Goal: Task Accomplishment & Management: Use online tool/utility

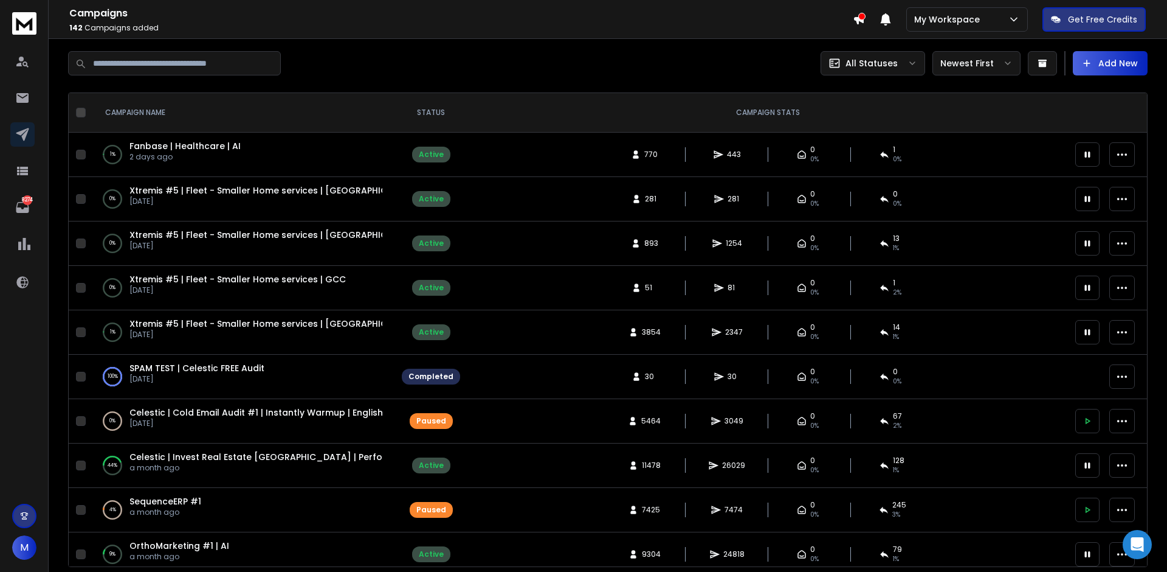
scroll to position [7, 0]
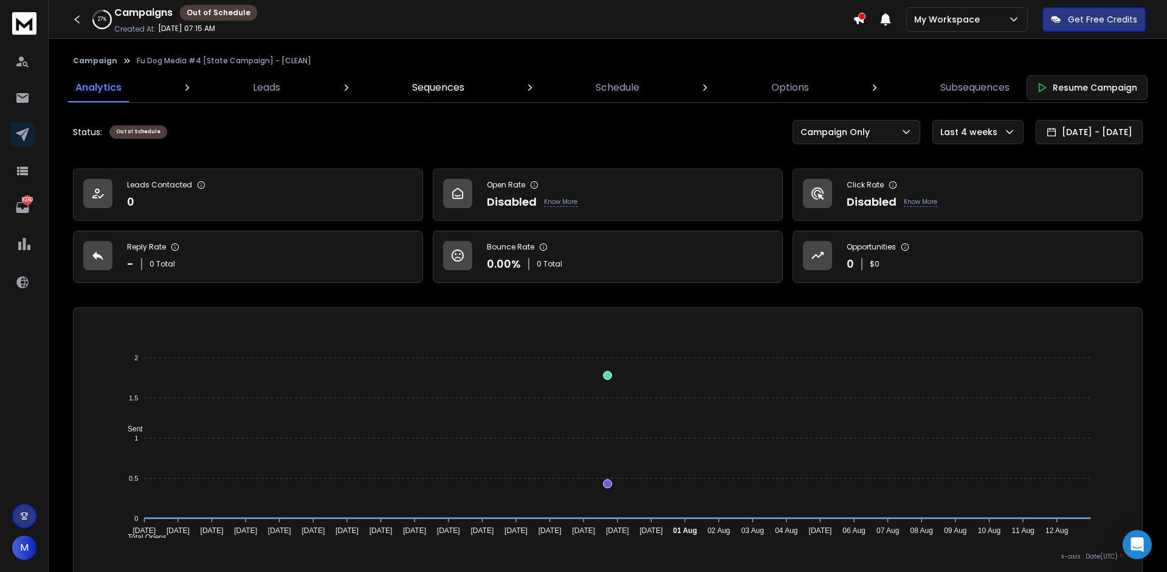
click at [447, 88] on p "Sequences" at bounding box center [438, 87] width 52 height 15
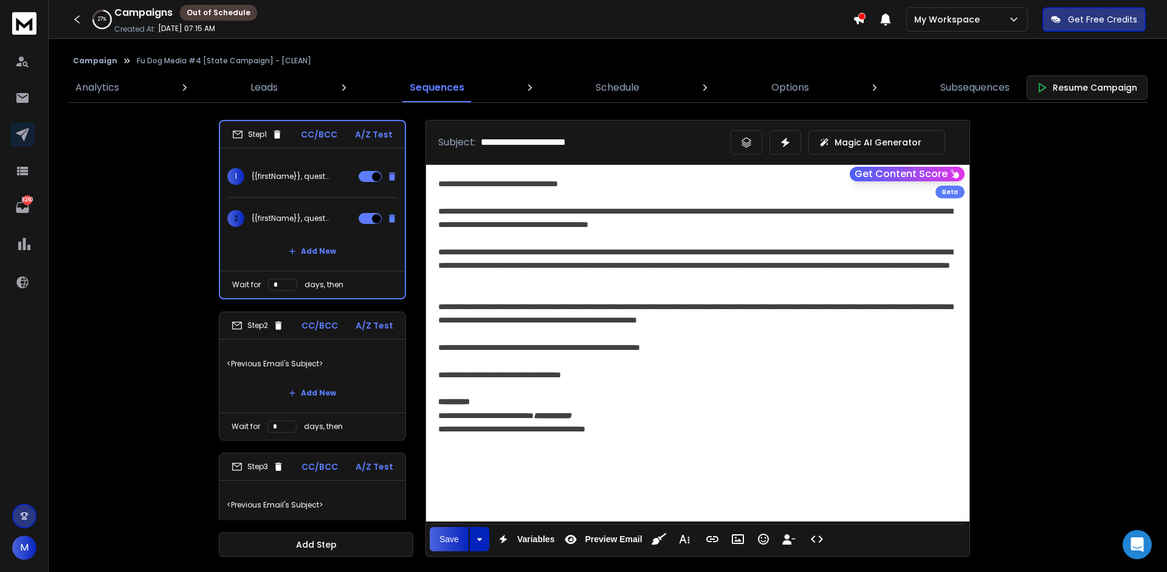
click at [272, 212] on div "2 {{firstName}}, question" at bounding box center [278, 218] width 102 height 17
click at [632, 448] on div "Preview Email" at bounding box center [601, 539] width 85 height 20
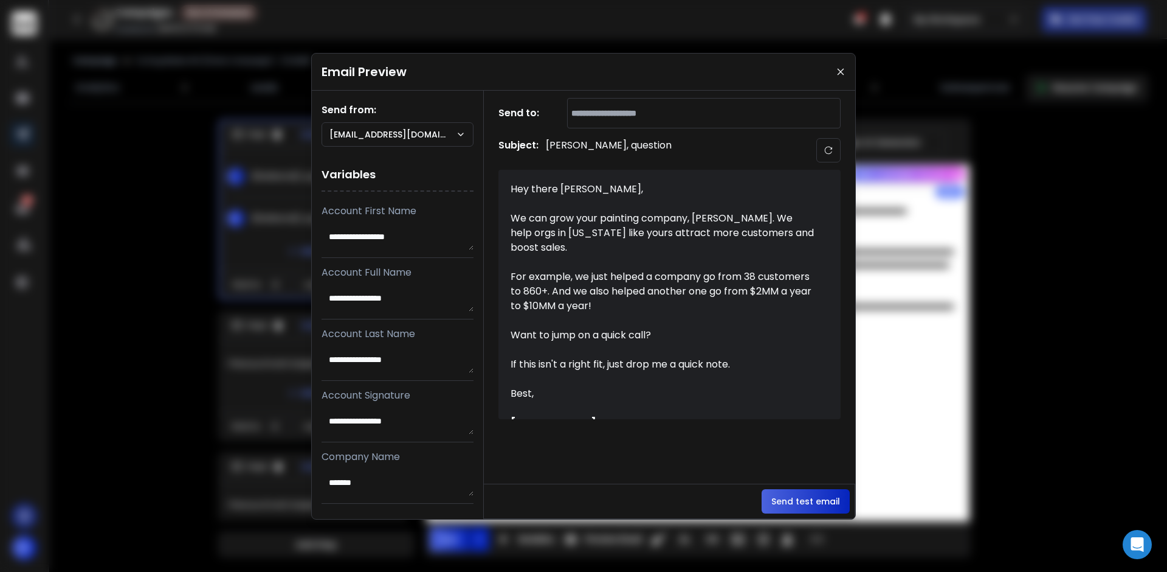
click at [524, 221] on div "We can grow your painting company, [PERSON_NAME]. We help orgs in [US_STATE] li…" at bounding box center [663, 233] width 304 height 44
drag, startPoint x: 524, startPoint y: 221, endPoint x: 646, endPoint y: 223, distance: 122.8
click at [646, 223] on div "We can grow your painting company, [PERSON_NAME]. We help orgs in [US_STATE] li…" at bounding box center [663, 233] width 304 height 44
click at [710, 218] on div "We can grow your painting company, [PERSON_NAME]. We help orgs in [US_STATE] li…" at bounding box center [663, 233] width 304 height 44
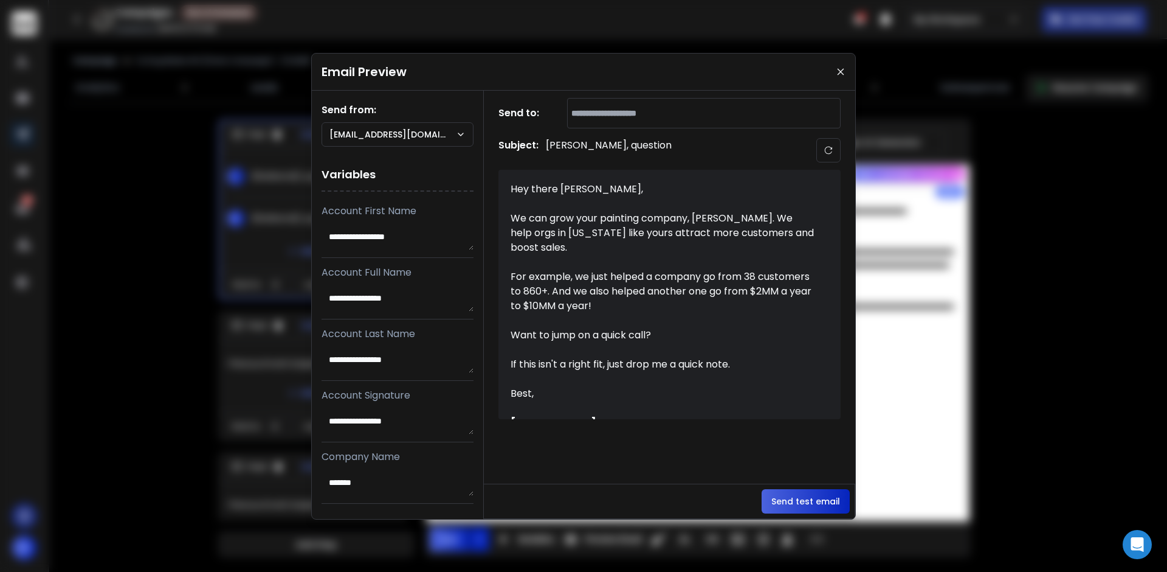
click at [738, 218] on div "We can grow your painting company, [PERSON_NAME]. We help orgs in [US_STATE] li…" at bounding box center [663, 233] width 304 height 44
click at [787, 216] on div "We can grow your painting company, [PERSON_NAME]. We help orgs in [US_STATE] li…" at bounding box center [663, 233] width 304 height 44
click at [525, 235] on div "We can grow your painting company, [PERSON_NAME]. We help orgs in [US_STATE] li…" at bounding box center [663, 233] width 304 height 44
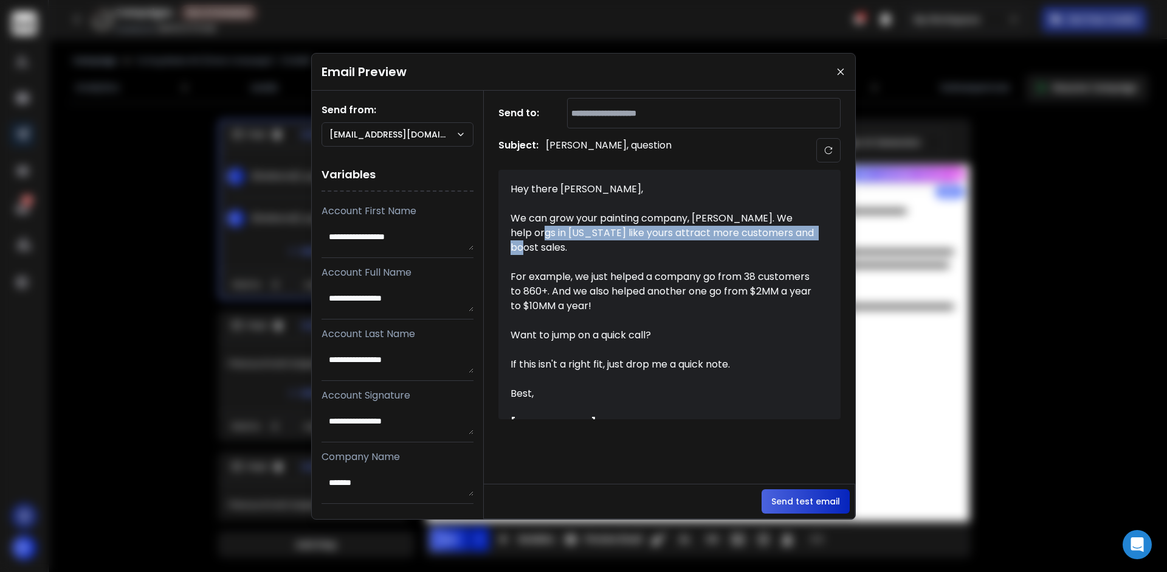
drag, startPoint x: 525, startPoint y: 235, endPoint x: 769, endPoint y: 235, distance: 243.8
click at [769, 235] on div "We can grow your painting company, [PERSON_NAME]. We help orgs in [US_STATE] li…" at bounding box center [663, 233] width 304 height 44
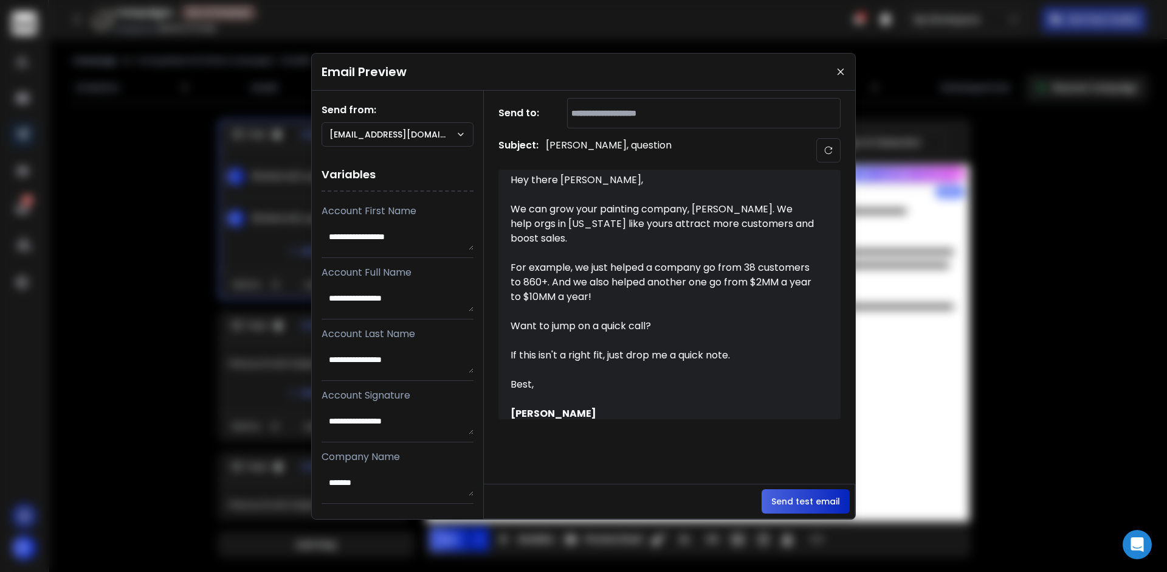
click at [520, 245] on div "Hey there [PERSON_NAME], We can grow your painting company, [PERSON_NAME]. We h…" at bounding box center [663, 285] width 304 height 225
click at [593, 260] on div "For example, we just helped a company go from 38 customers to 860+. And we also…" at bounding box center [663, 282] width 304 height 44
drag, startPoint x: 593, startPoint y: 260, endPoint x: 831, endPoint y: 270, distance: 238.6
click at [831, 270] on div "Hey there [PERSON_NAME], We can grow your painting company, [PERSON_NAME]. We h…" at bounding box center [670, 294] width 342 height 249
click at [756, 260] on div "For example, we just helped a company go from 38 customers to 860+. And we also…" at bounding box center [663, 282] width 304 height 44
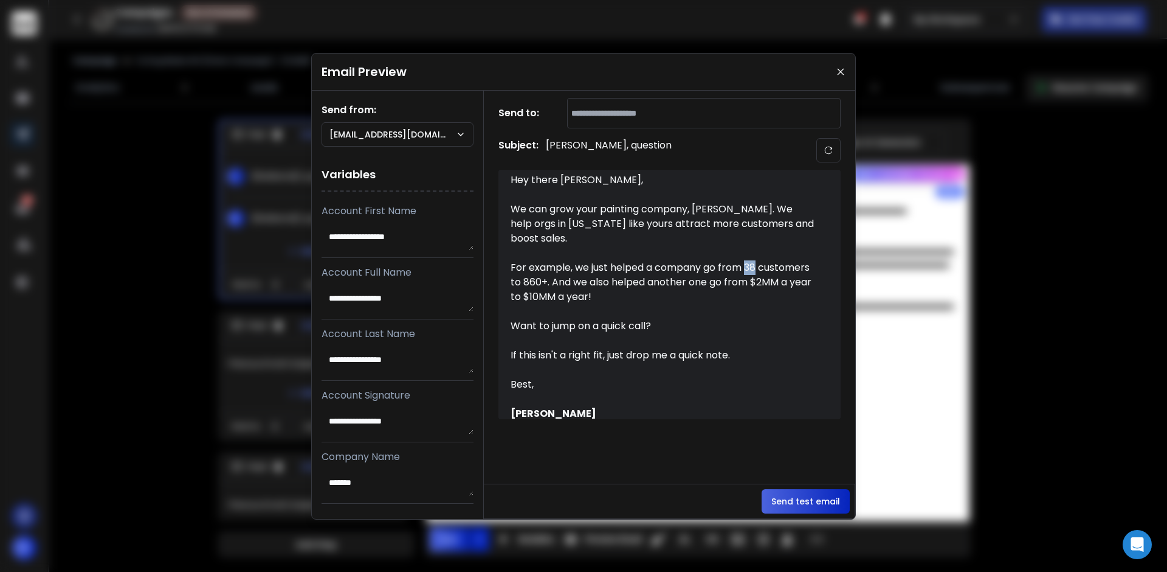
click at [755, 260] on div "For example, we just helped a company go from 38 customers to 860+. And we also…" at bounding box center [663, 282] width 304 height 44
click at [568, 270] on div "For example, we just helped a company go from 38 customers to 860+. And we also…" at bounding box center [663, 282] width 304 height 44
drag, startPoint x: 568, startPoint y: 270, endPoint x: 577, endPoint y: 270, distance: 9.1
click at [582, 270] on div "For example, we just helped a company go from 38 customers to 860+. And we also…" at bounding box center [663, 282] width 304 height 44
click at [741, 272] on div "For example, we just helped a company go from 38 customers to 860+. And we also…" at bounding box center [663, 282] width 304 height 44
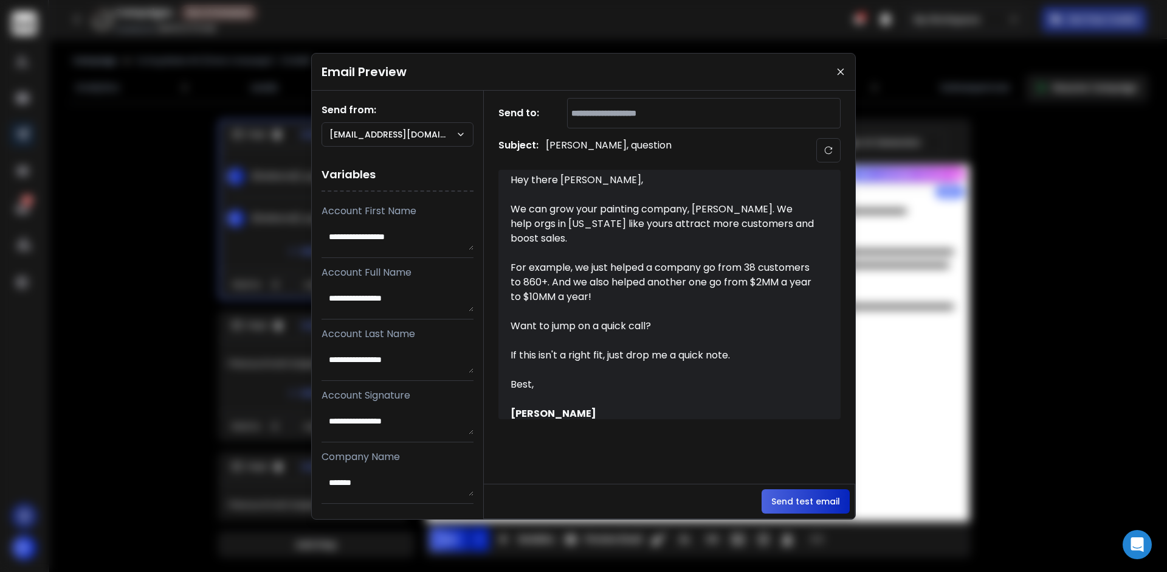
click at [569, 278] on div "For example, we just helped a company go from 38 customers to 860+. And we also…" at bounding box center [663, 282] width 304 height 44
drag, startPoint x: 569, startPoint y: 278, endPoint x: 595, endPoint y: 278, distance: 26.1
click at [594, 278] on div "For example, we just helped a company go from 38 customers to 860+. And we also…" at bounding box center [663, 282] width 304 height 44
click at [526, 319] on div "Want to jump on a quick call?" at bounding box center [663, 326] width 304 height 15
drag, startPoint x: 526, startPoint y: 308, endPoint x: 654, endPoint y: 311, distance: 127.7
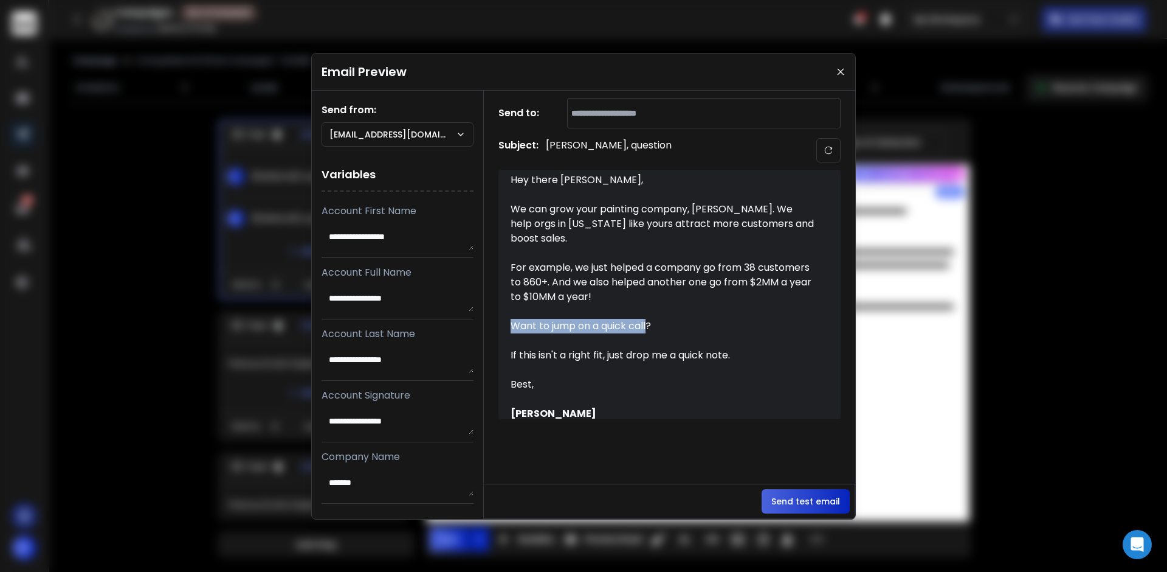
click at [654, 319] on div "Want to jump on a quick call?" at bounding box center [663, 326] width 304 height 15
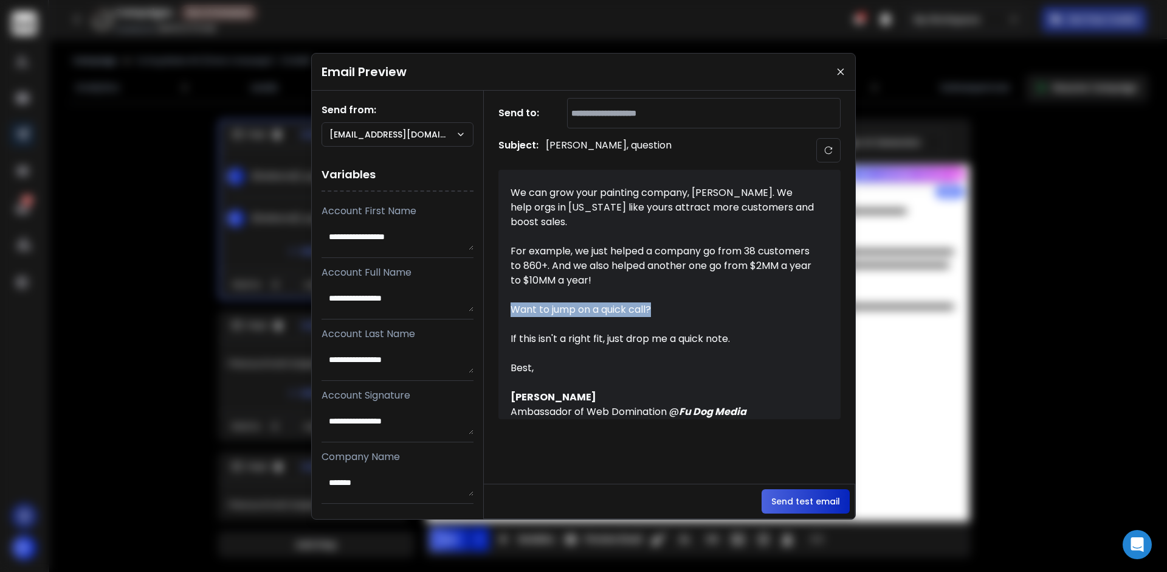
scroll to position [0, 0]
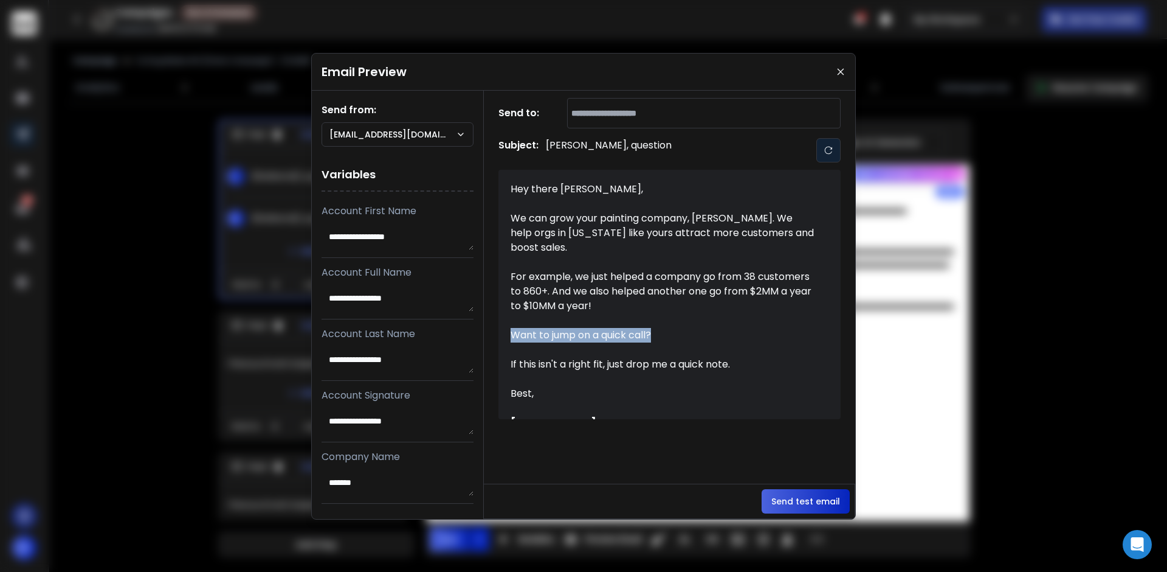
click at [838, 150] on button at bounding box center [829, 150] width 24 height 24
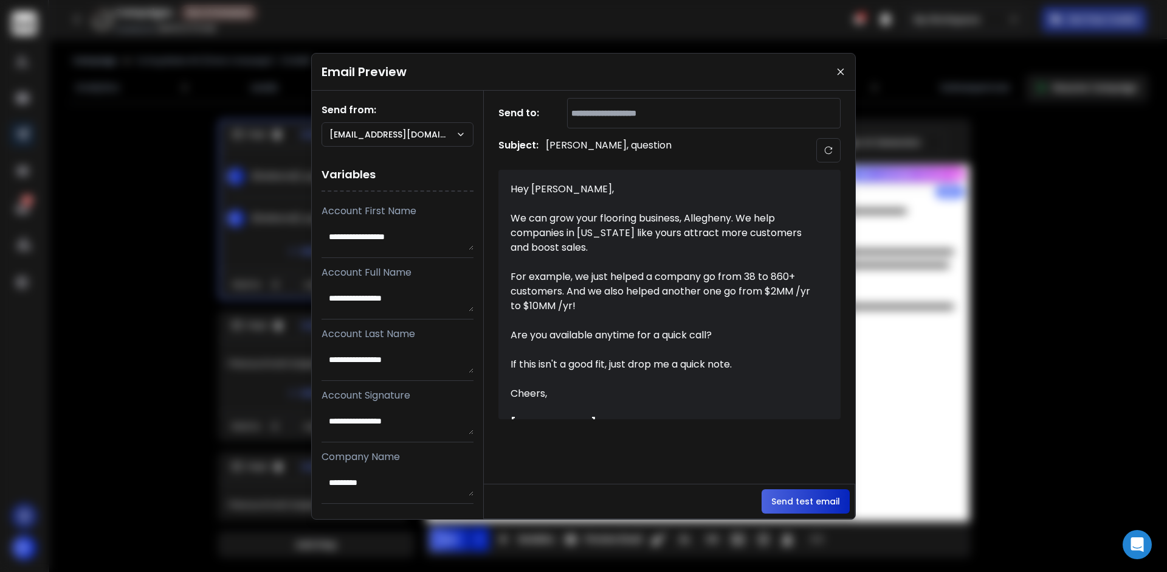
click at [620, 224] on div "We can grow your flooring business, Allegheny. We help companies in [US_STATE] …" at bounding box center [663, 233] width 304 height 44
drag, startPoint x: 620, startPoint y: 224, endPoint x: 674, endPoint y: 221, distance: 54.2
click at [676, 222] on div "We can grow your flooring business, Allegheny. We help companies in [US_STATE] …" at bounding box center [663, 233] width 304 height 44
click at [723, 217] on div "We can grow your flooring business, Allegheny. We help companies in [US_STATE] …" at bounding box center [663, 233] width 304 height 44
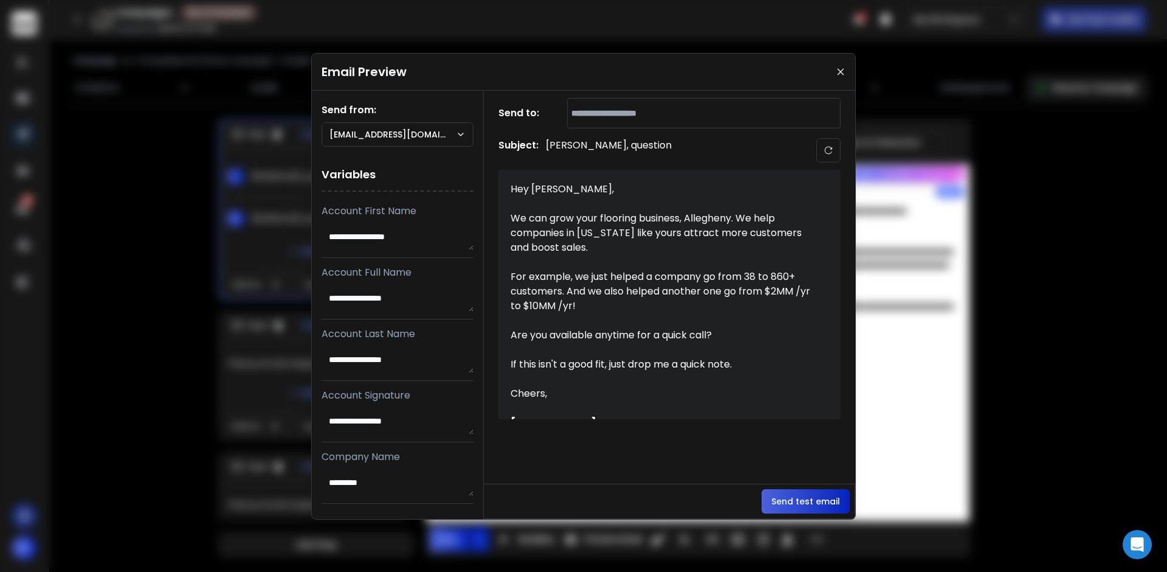
click at [590, 235] on div "We can grow your flooring business, Allegheny. We help companies in [US_STATE] …" at bounding box center [663, 233] width 304 height 44
click at [839, 70] on icon at bounding box center [841, 71] width 7 height 7
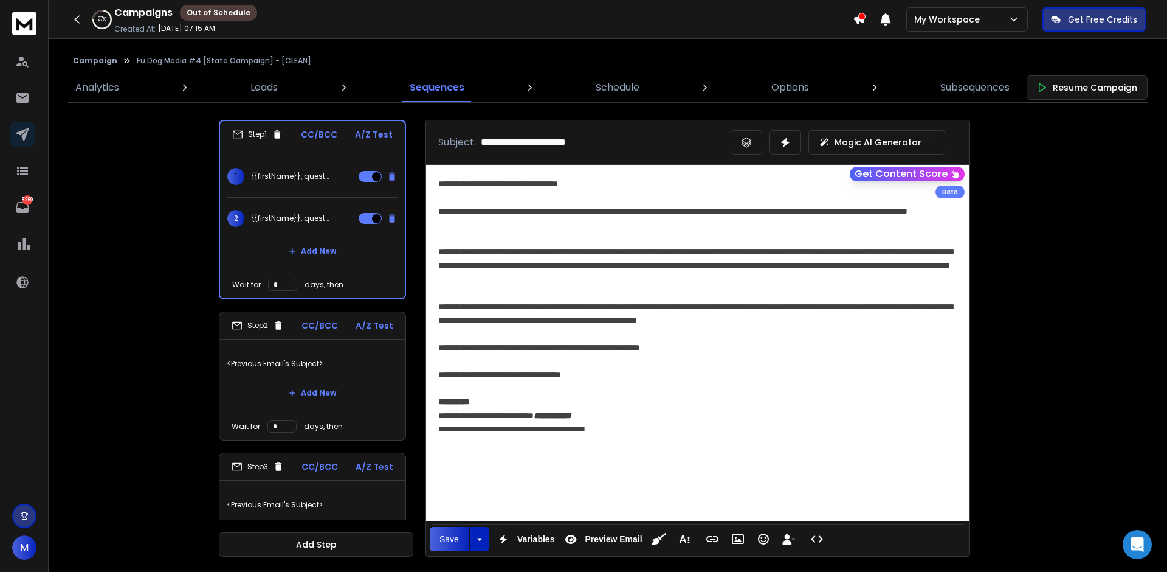
click at [306, 209] on div "2 {{firstName}}, question" at bounding box center [312, 218] width 170 height 41
click at [313, 175] on p "{{firstName}}, question" at bounding box center [291, 176] width 78 height 10
click at [586, 448] on div "Preview Email" at bounding box center [601, 539] width 85 height 20
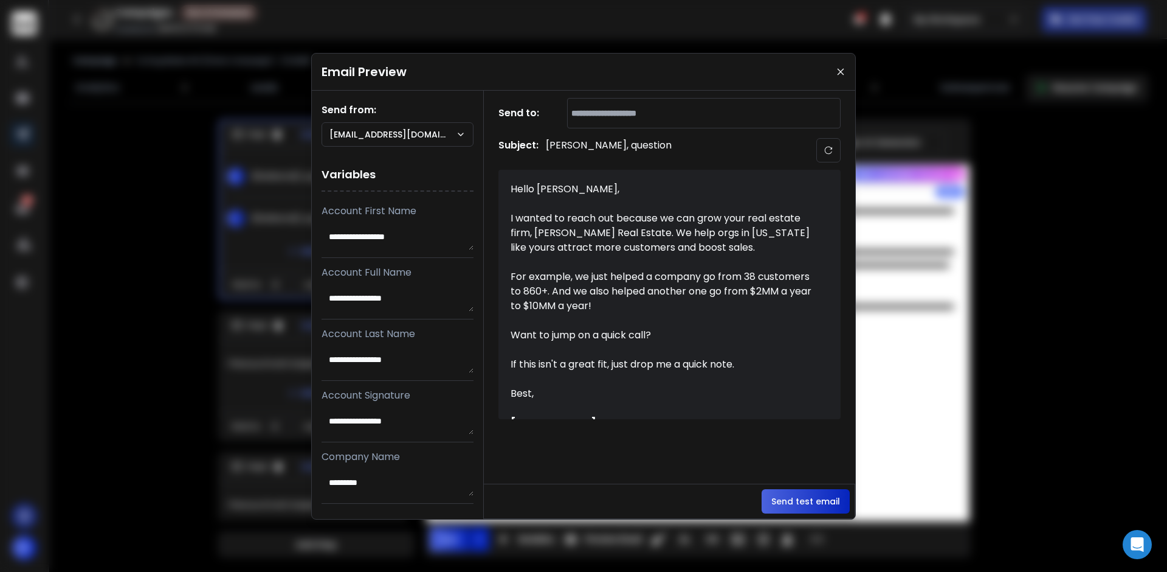
click at [909, 208] on div "**********" at bounding box center [583, 286] width 1167 height 491
click at [847, 77] on div "Email Preview" at bounding box center [584, 72] width 544 height 36
click at [843, 77] on div "Email Preview" at bounding box center [584, 72] width 544 height 36
click at [842, 71] on icon at bounding box center [841, 72] width 10 height 10
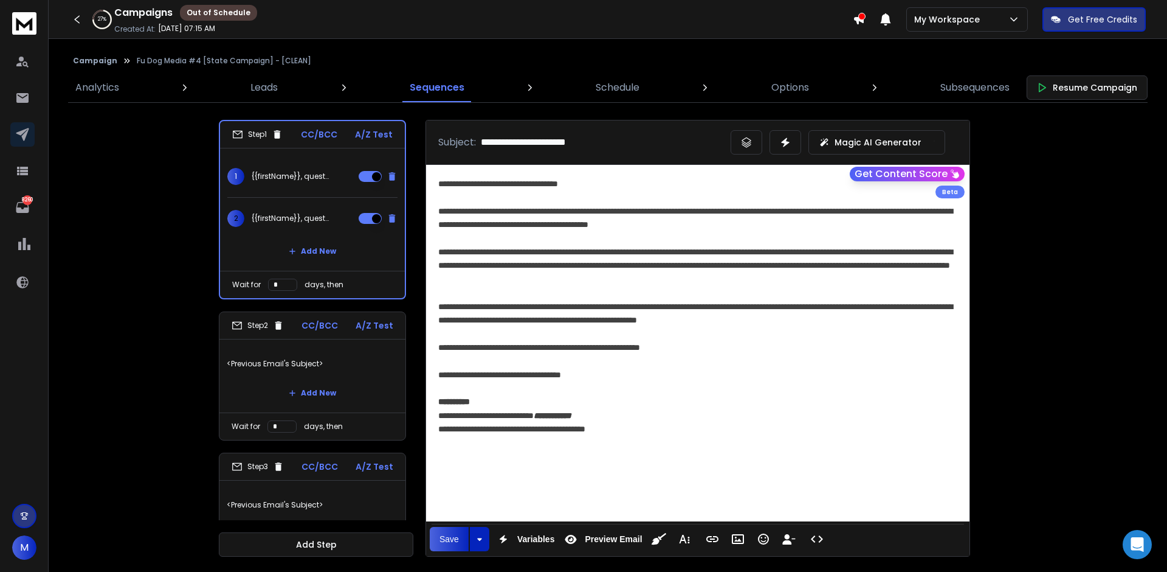
click at [275, 207] on div "2 {{firstName}}, question" at bounding box center [312, 218] width 170 height 41
click at [291, 170] on div "1 {{firstName}}, question" at bounding box center [278, 176] width 102 height 17
click at [280, 213] on p "{{firstName}}, question" at bounding box center [291, 218] width 78 height 10
click at [294, 176] on p "{{firstName}}, question" at bounding box center [291, 176] width 78 height 10
drag, startPoint x: 682, startPoint y: 211, endPoint x: 430, endPoint y: 210, distance: 251.7
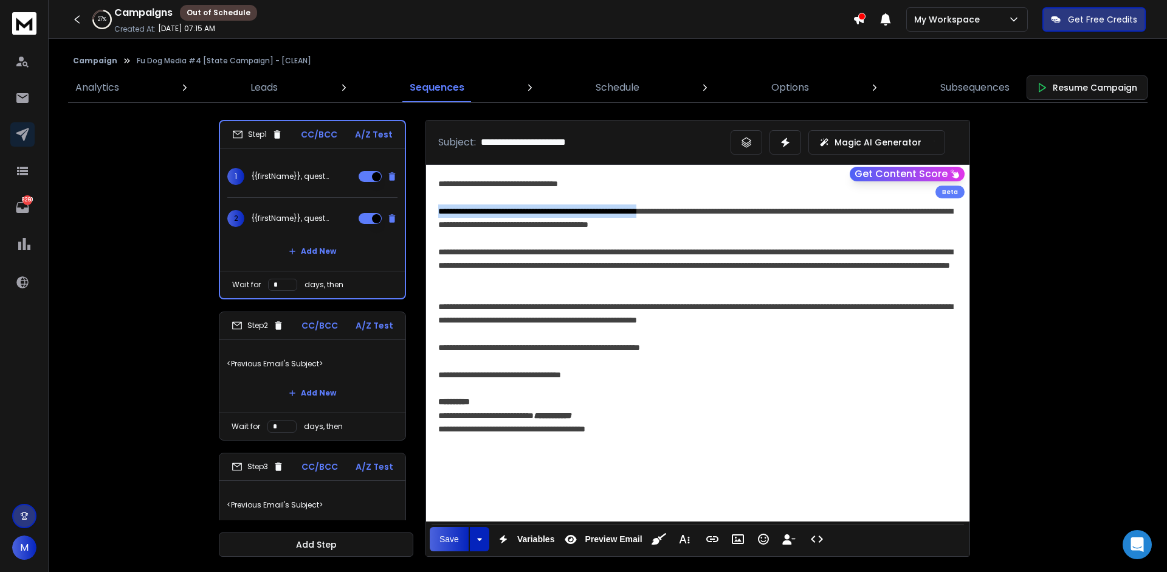
click at [430, 211] on div "**********" at bounding box center [698, 336] width 544 height 343
click at [272, 217] on p "{{firstName}}, question" at bounding box center [291, 218] width 78 height 10
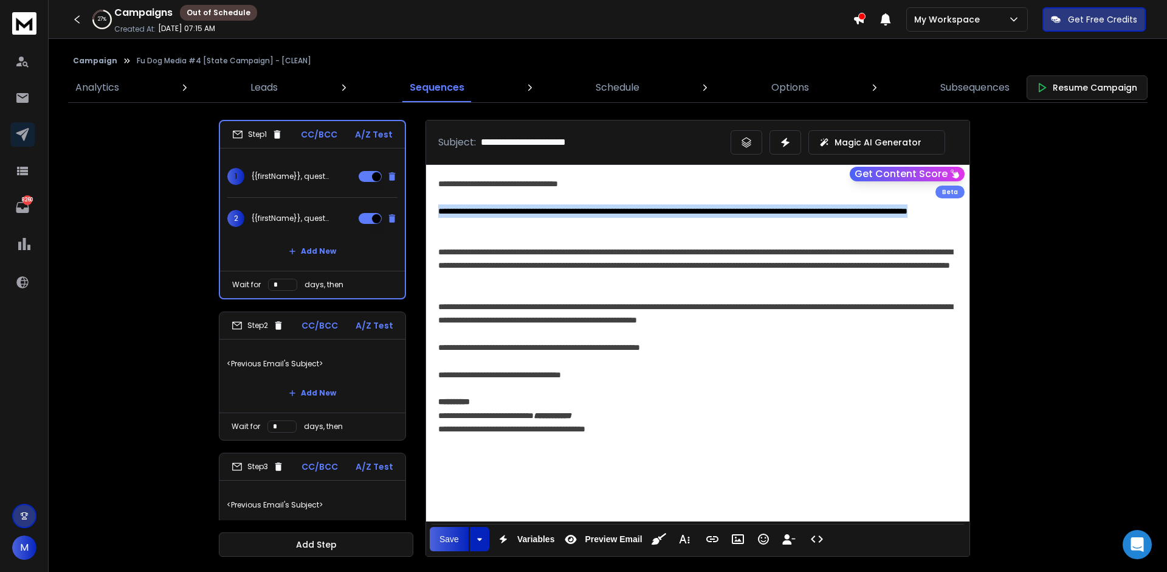
drag, startPoint x: 596, startPoint y: 224, endPoint x: 421, endPoint y: 209, distance: 176.4
click at [421, 209] on div "**********" at bounding box center [608, 338] width 778 height 437
copy div "**********"
click at [620, 448] on span "Preview Email" at bounding box center [614, 539] width 62 height 10
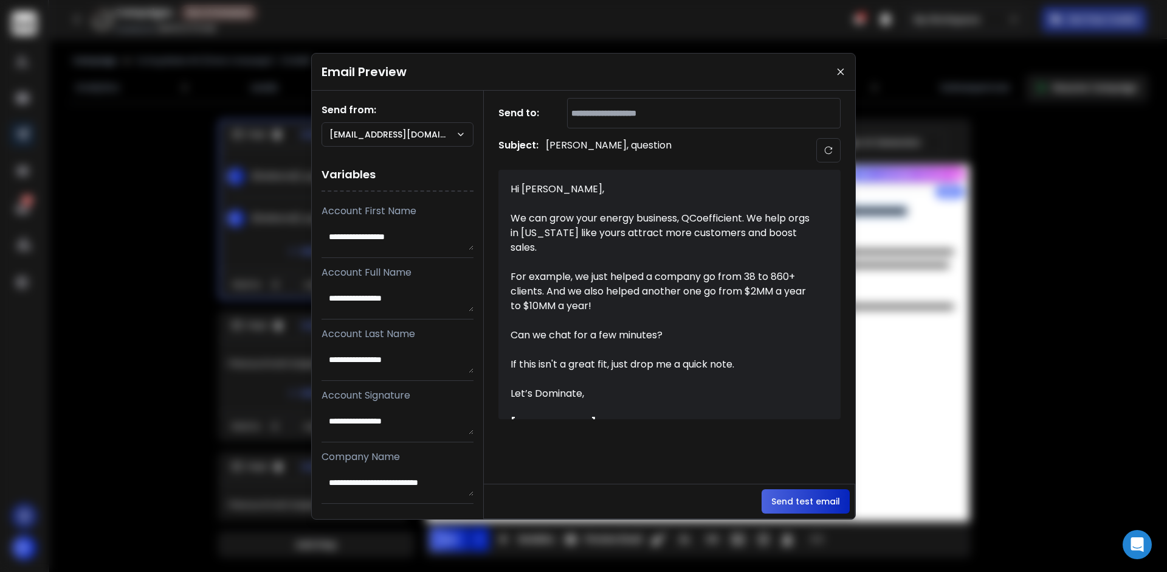
scroll to position [7, 0]
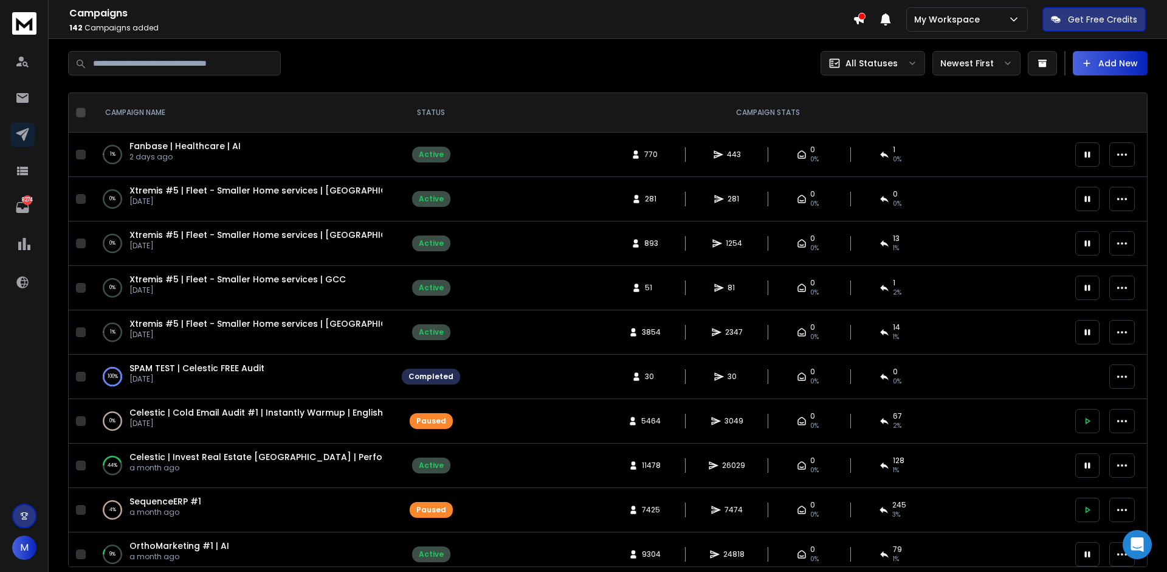
scroll to position [7, 0]
